Goal: Find contact information: Find contact information

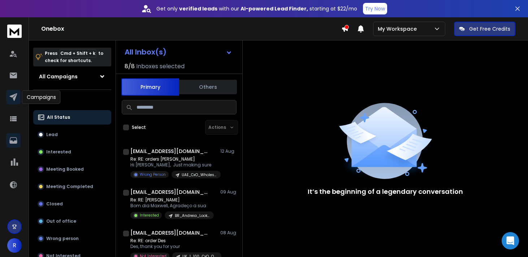
click at [20, 99] on link at bounding box center [13, 97] width 14 height 14
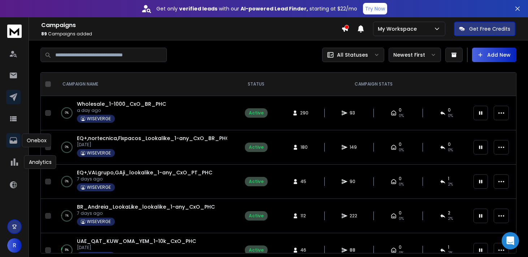
click at [15, 145] on link at bounding box center [13, 140] width 14 height 14
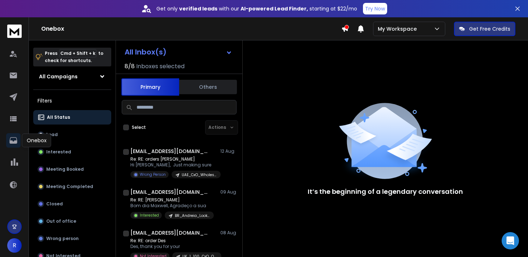
click at [159, 112] on input at bounding box center [179, 107] width 115 height 14
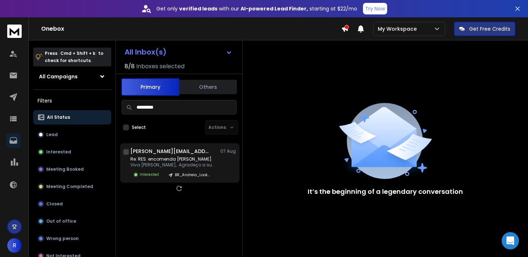
type input "*********"
click at [181, 151] on h1 "[PERSON_NAME][EMAIL_ADDRESS][DOMAIN_NAME]" at bounding box center [169, 151] width 79 height 7
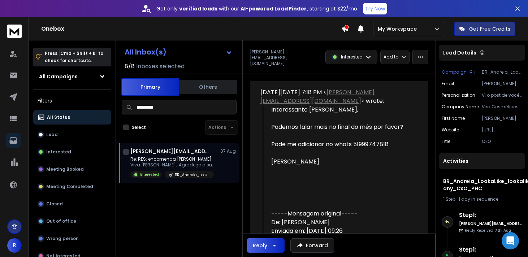
scroll to position [179, 0]
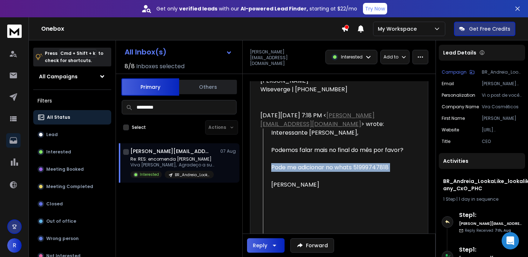
copy div "51999747818"
click at [158, 105] on input "*********" at bounding box center [179, 107] width 115 height 14
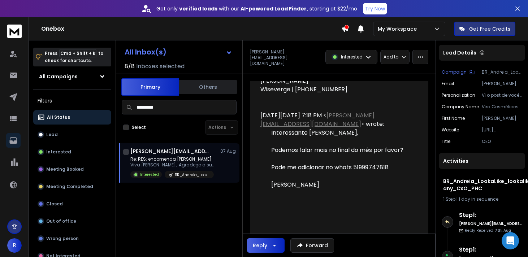
click at [158, 105] on input "*********" at bounding box center [179, 107] width 115 height 14
click at [15, 142] on icon at bounding box center [13, 140] width 8 height 7
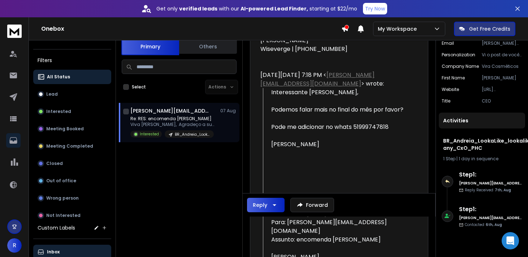
scroll to position [0, 0]
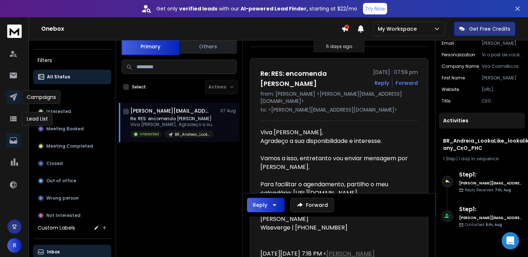
click at [13, 94] on icon at bounding box center [13, 97] width 9 height 9
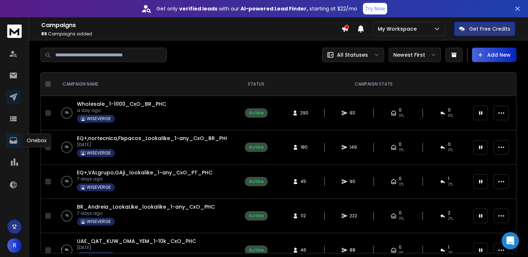
click at [13, 140] on icon at bounding box center [13, 140] width 9 height 9
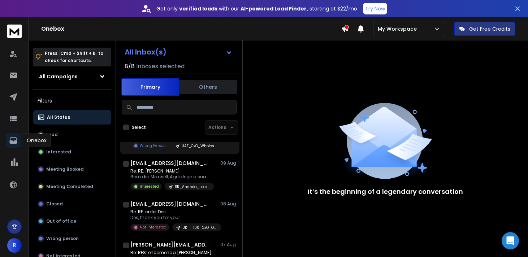
scroll to position [31, 0]
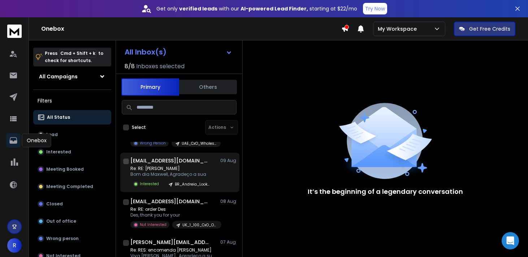
click at [204, 166] on p "Re: RE: [PERSON_NAME]" at bounding box center [171, 169] width 83 height 6
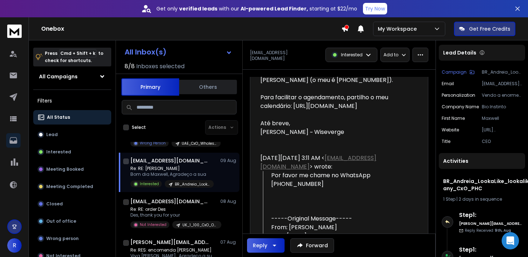
scroll to position [126, 0]
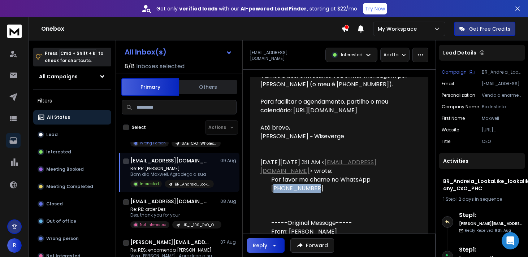
drag, startPoint x: 374, startPoint y: 173, endPoint x: 422, endPoint y: 173, distance: 47.7
drag, startPoint x: 420, startPoint y: 173, endPoint x: 372, endPoint y: 172, distance: 48.0
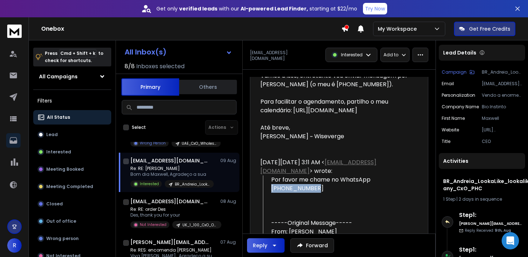
copy div "62-99253-6590"
click at [175, 109] on input at bounding box center [179, 107] width 115 height 14
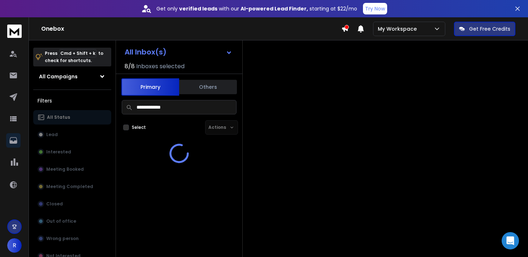
scroll to position [0, 0]
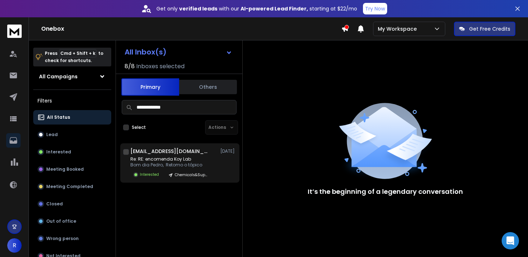
type input "**********"
click at [164, 151] on h1 "[EMAIL_ADDRESS][DOMAIN_NAME]" at bounding box center [169, 151] width 79 height 7
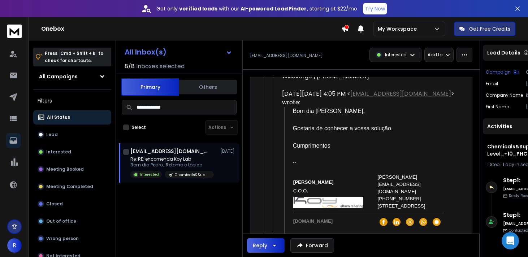
scroll to position [386, 0]
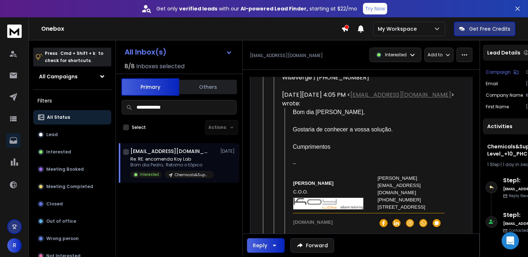
click at [170, 109] on input "**********" at bounding box center [179, 107] width 115 height 14
click at [18, 99] on link at bounding box center [13, 97] width 14 height 14
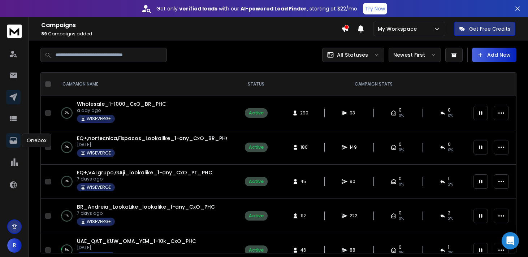
click at [11, 137] on icon at bounding box center [13, 140] width 8 height 7
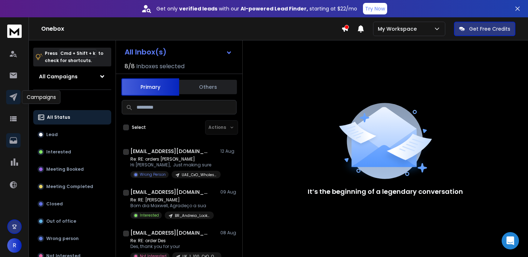
click at [18, 96] on link at bounding box center [13, 97] width 14 height 14
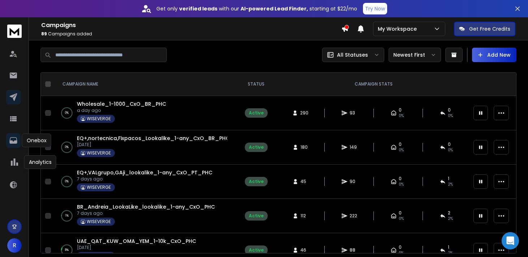
click at [14, 147] on link at bounding box center [13, 140] width 14 height 14
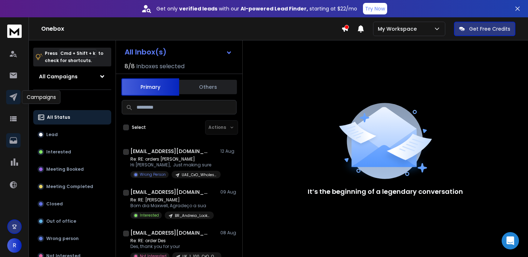
click at [17, 93] on icon at bounding box center [13, 97] width 9 height 9
